Goal: Navigation & Orientation: Understand site structure

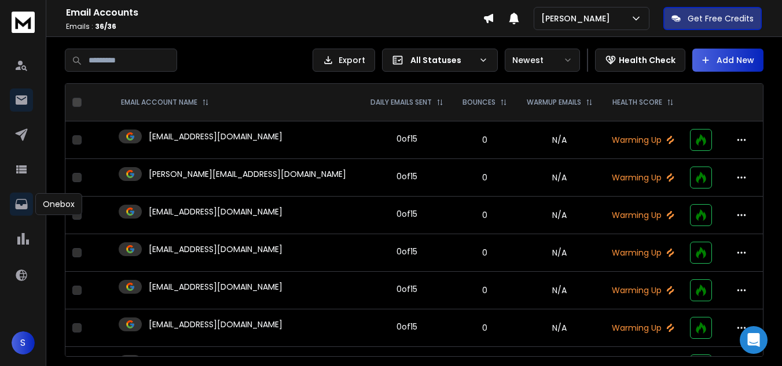
click at [24, 210] on icon at bounding box center [21, 204] width 14 height 14
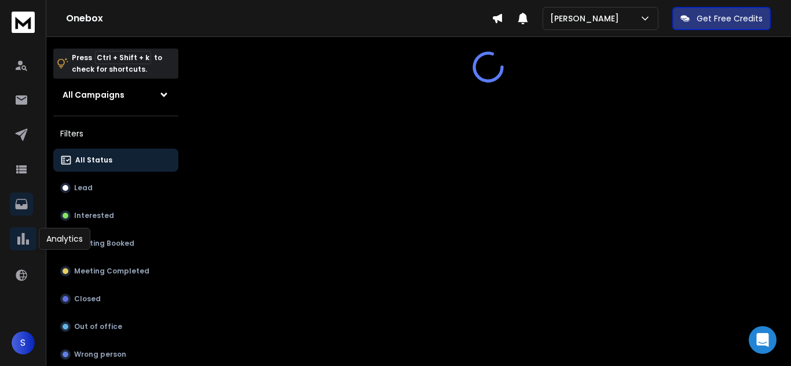
click at [16, 240] on icon at bounding box center [22, 238] width 17 height 17
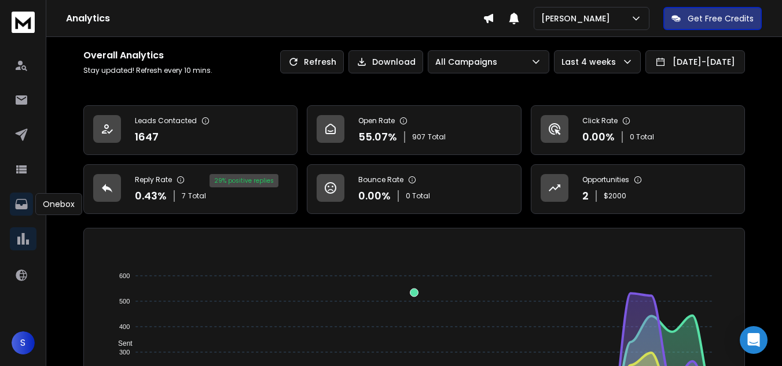
click at [19, 203] on icon at bounding box center [21, 204] width 14 height 14
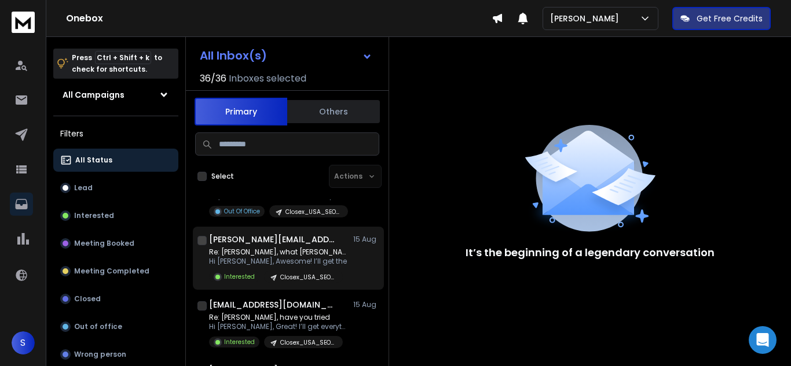
scroll to position [58, 0]
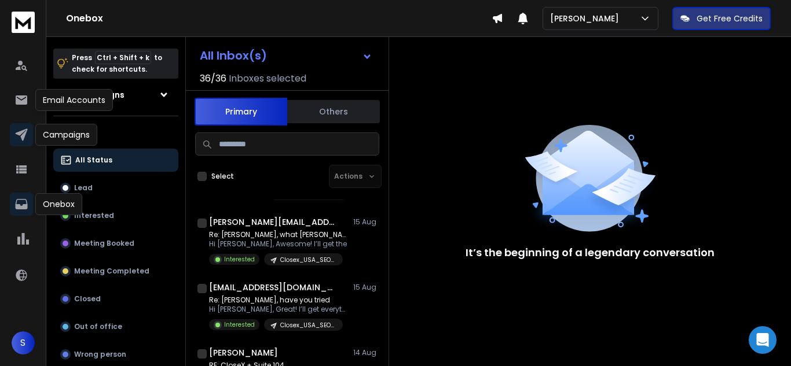
click at [19, 134] on icon at bounding box center [21, 134] width 12 height 12
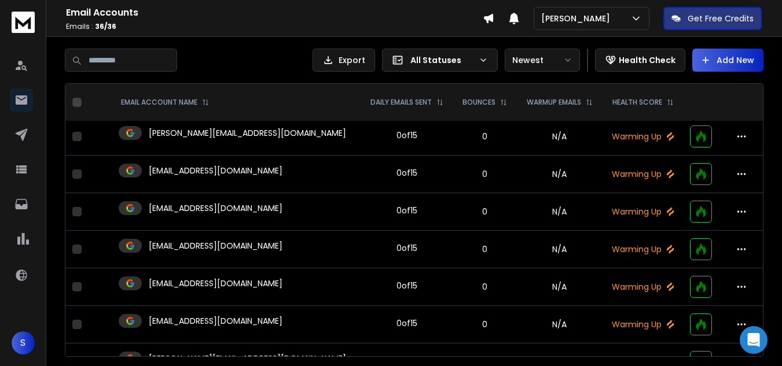
scroll to position [405, 0]
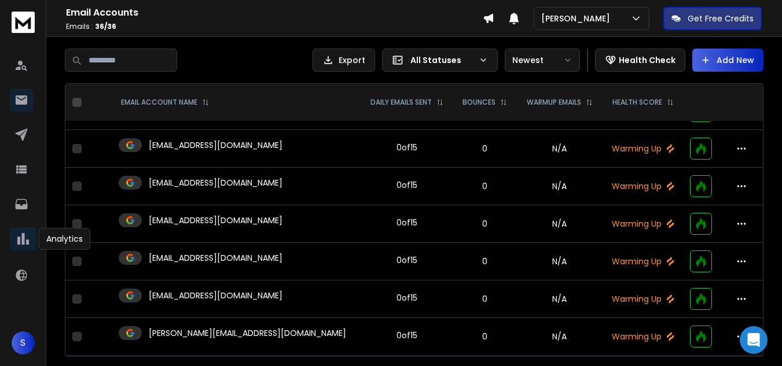
click at [25, 240] on icon at bounding box center [22, 238] width 17 height 17
